Goal: Navigation & Orientation: Find specific page/section

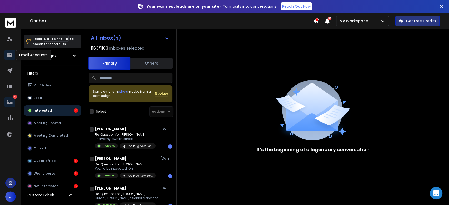
click at [13, 50] on link at bounding box center [9, 55] width 11 height 11
drag, startPoint x: 11, startPoint y: 75, endPoint x: 12, endPoint y: 71, distance: 4.1
click at [11, 75] on link at bounding box center [9, 70] width 11 height 11
click at [12, 71] on icon at bounding box center [10, 71] width 6 height 6
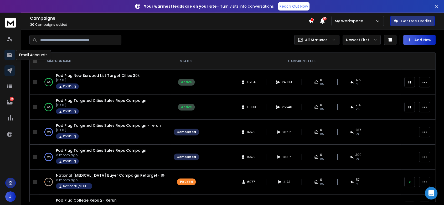
click at [10, 52] on icon at bounding box center [10, 55] width 6 height 6
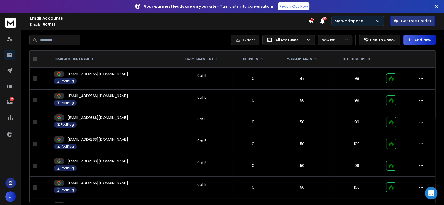
click at [354, 24] on button "My Workspace" at bounding box center [357, 21] width 53 height 11
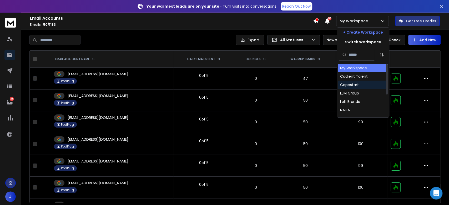
click at [221, 42] on div at bounding box center [130, 40] width 203 height 11
